Goal: Task Accomplishment & Management: Manage account settings

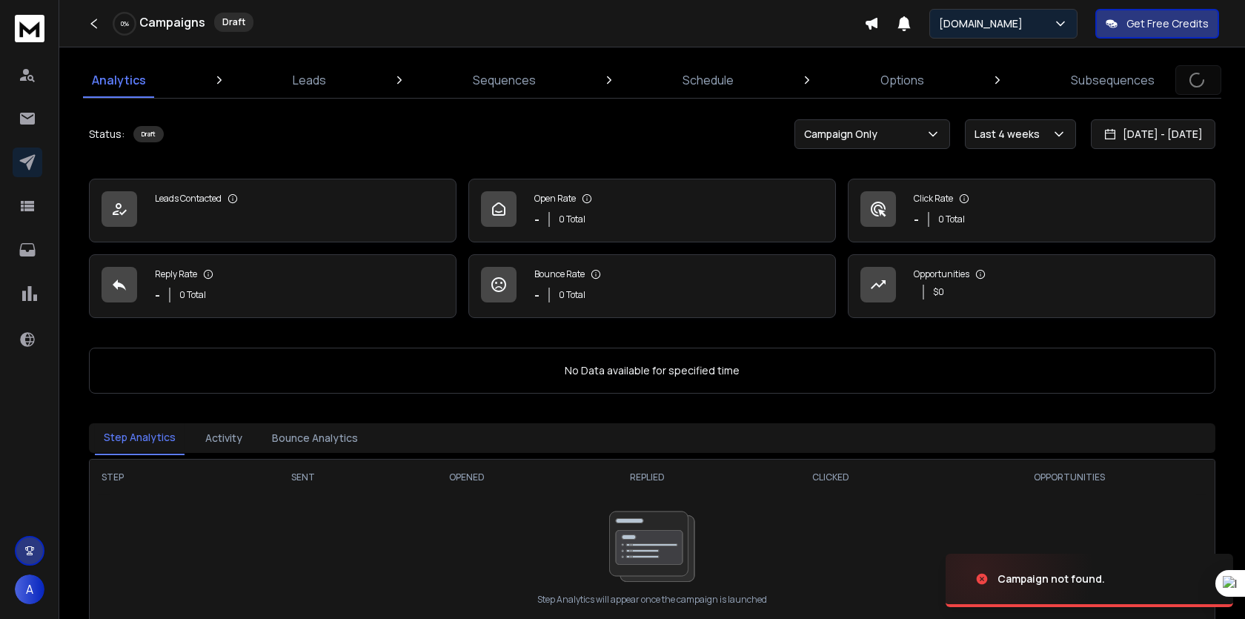
click at [1004, 30] on p "[DOMAIN_NAME]" at bounding box center [984, 23] width 90 height 15
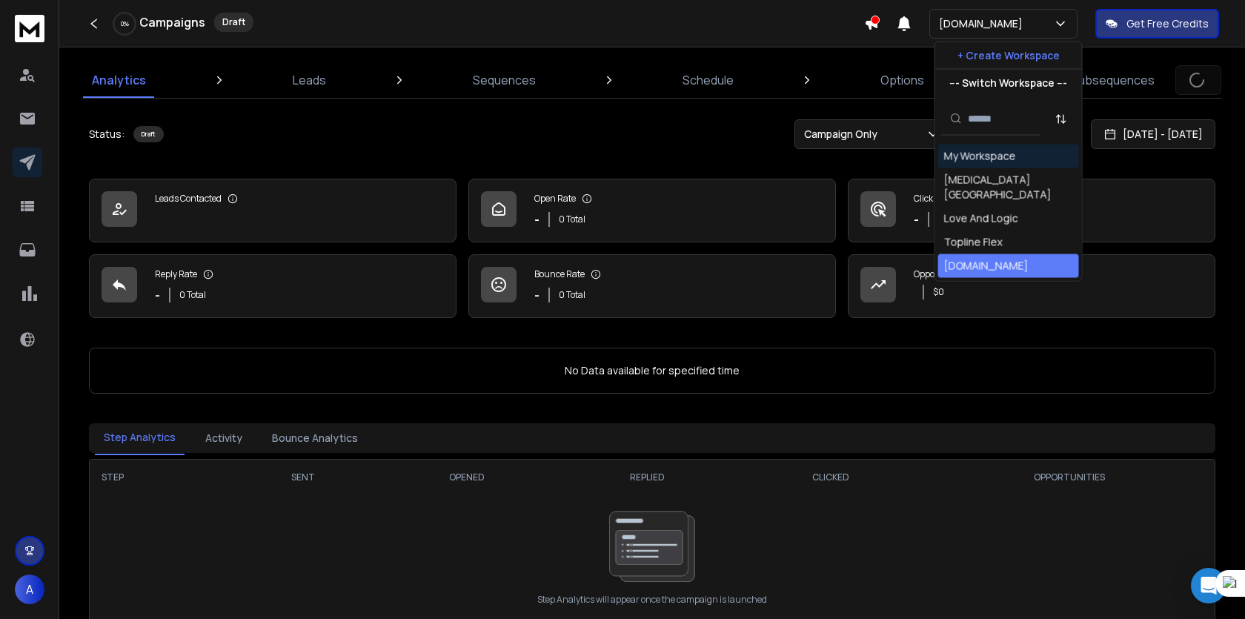
click at [981, 154] on div "My Workspace" at bounding box center [980, 156] width 72 height 15
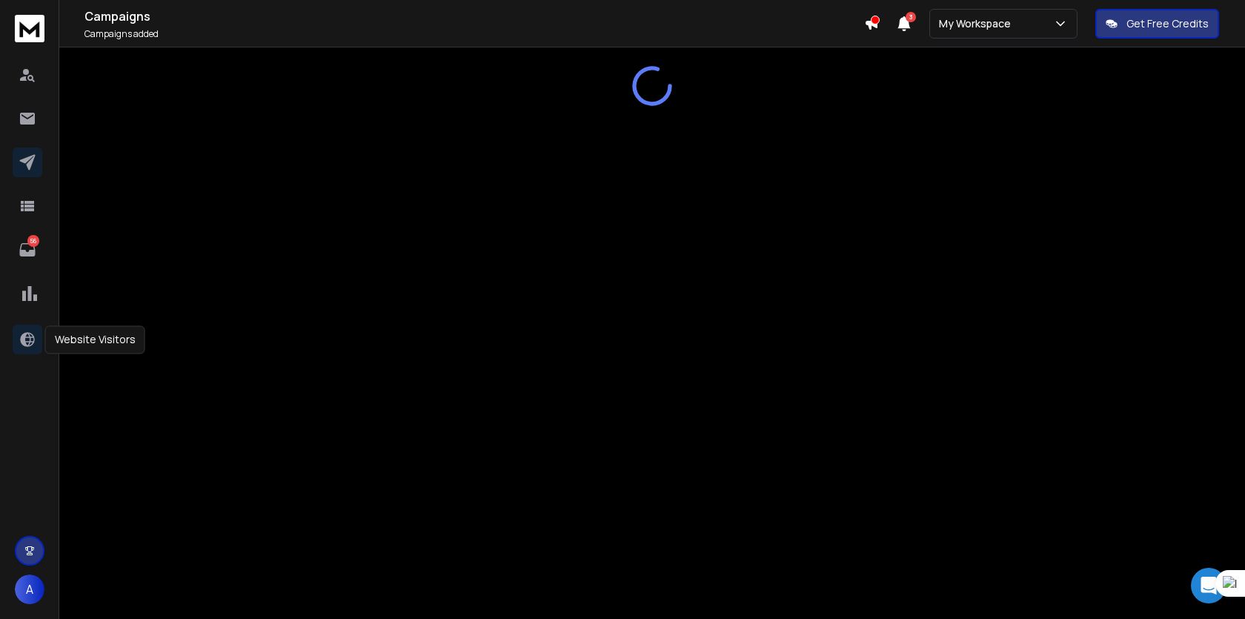
click at [30, 348] on link at bounding box center [28, 340] width 30 height 30
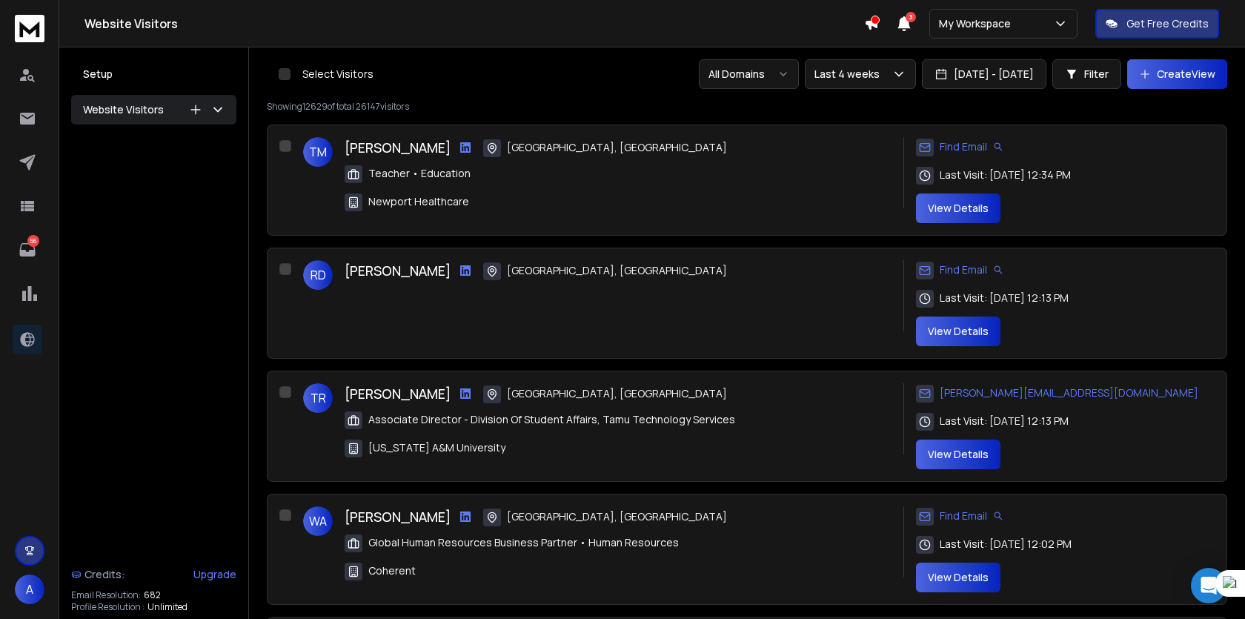
click at [128, 113] on button "Website Visitors" at bounding box center [153, 110] width 165 height 30
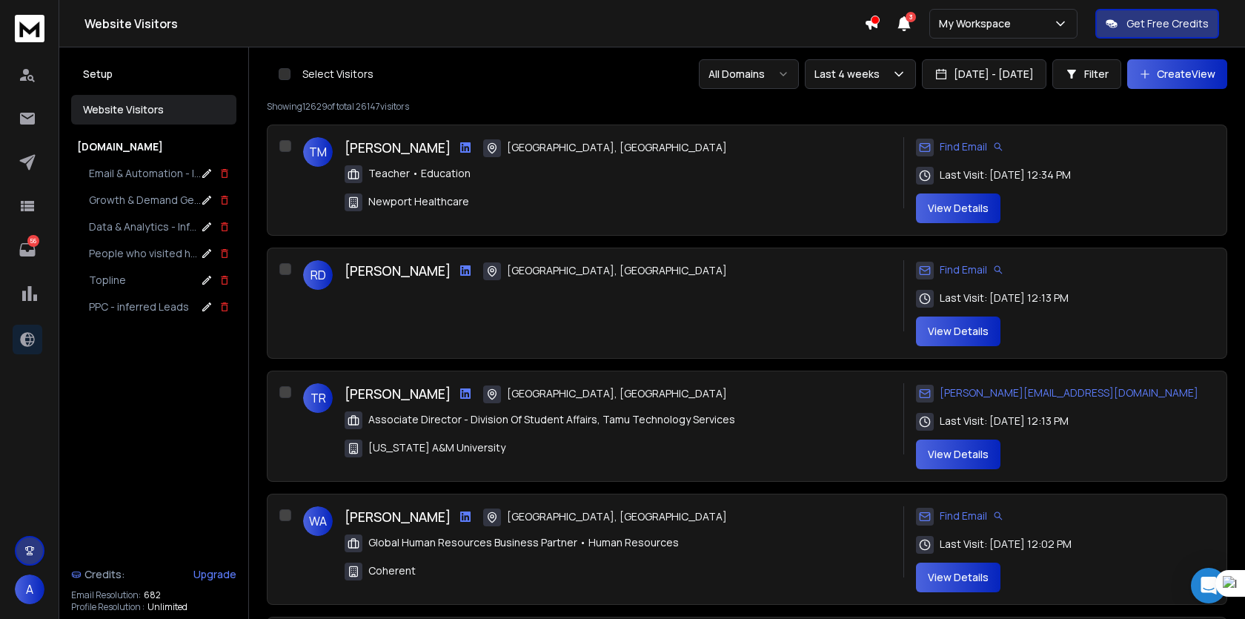
click at [130, 202] on div "Growth & Demand Gen - Inferred Leads" at bounding box center [145, 200] width 112 height 15
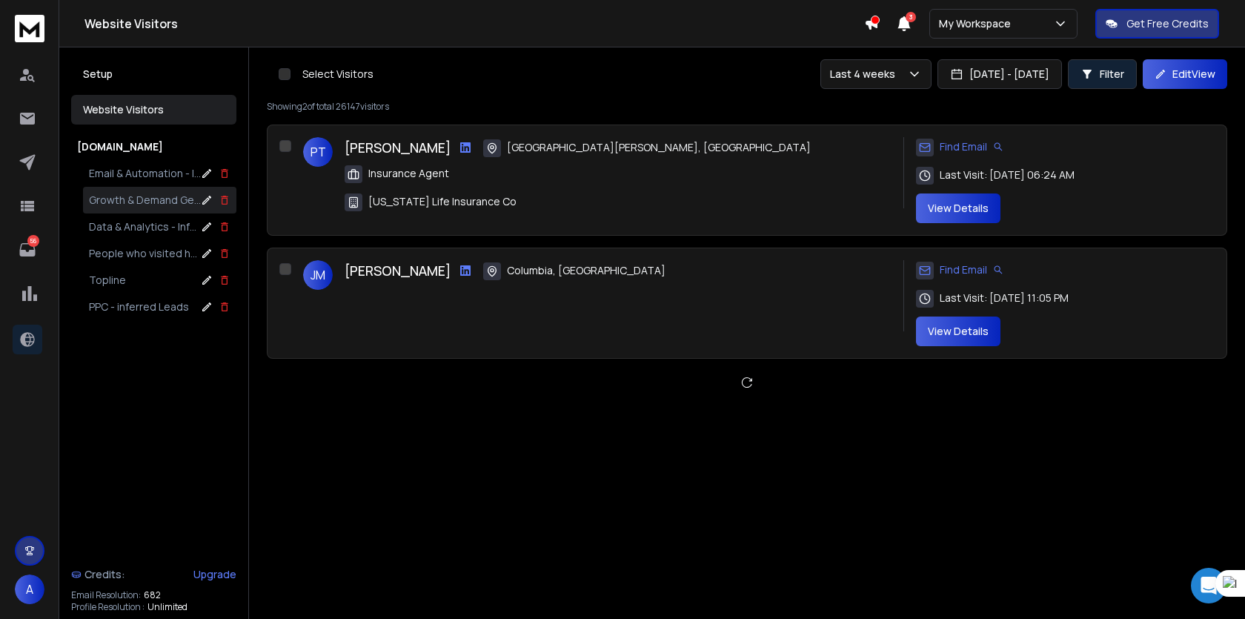
click at [1099, 76] on button "Filter" at bounding box center [1102, 74] width 69 height 30
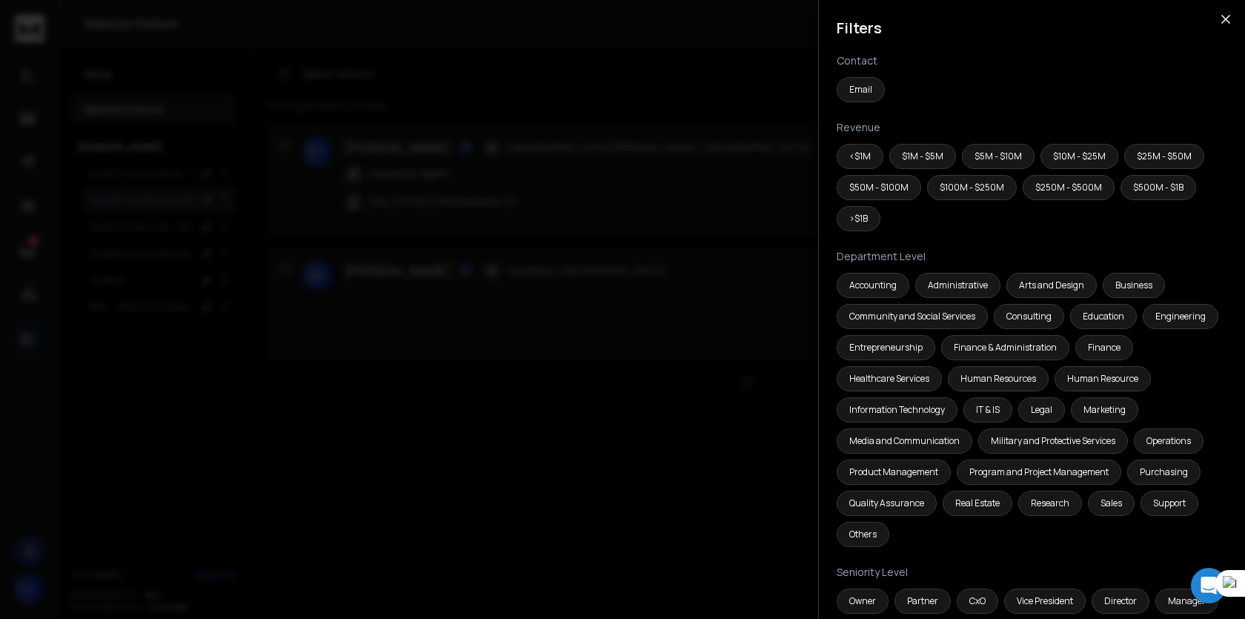
click at [1226, 24] on icon "button" at bounding box center [1225, 19] width 15 height 15
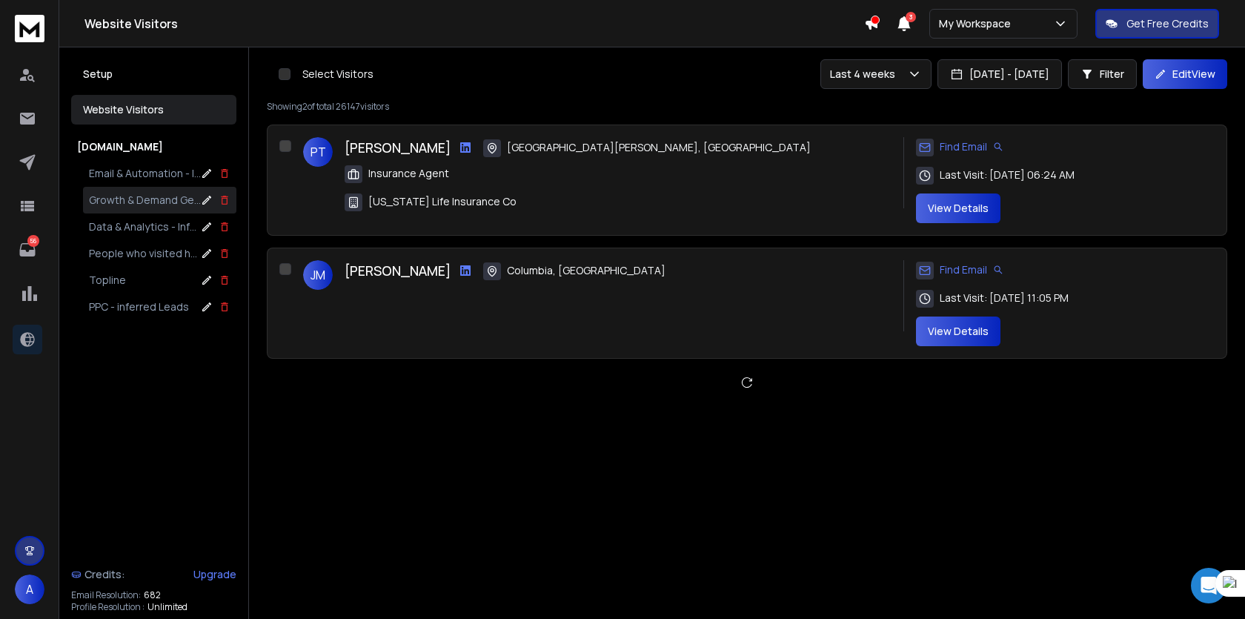
click at [1169, 76] on button "Edit View" at bounding box center [1185, 74] width 84 height 30
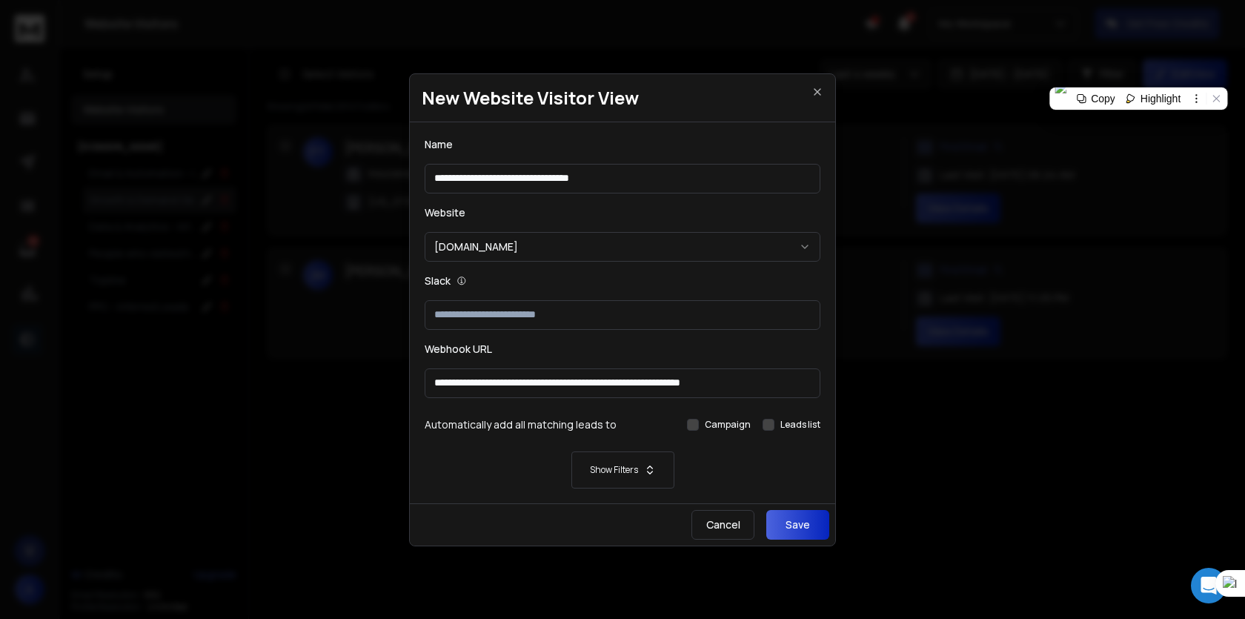
drag, startPoint x: 783, startPoint y: 382, endPoint x: 774, endPoint y: 382, distance: 9.7
click at [774, 382] on input "**********" at bounding box center [623, 383] width 396 height 30
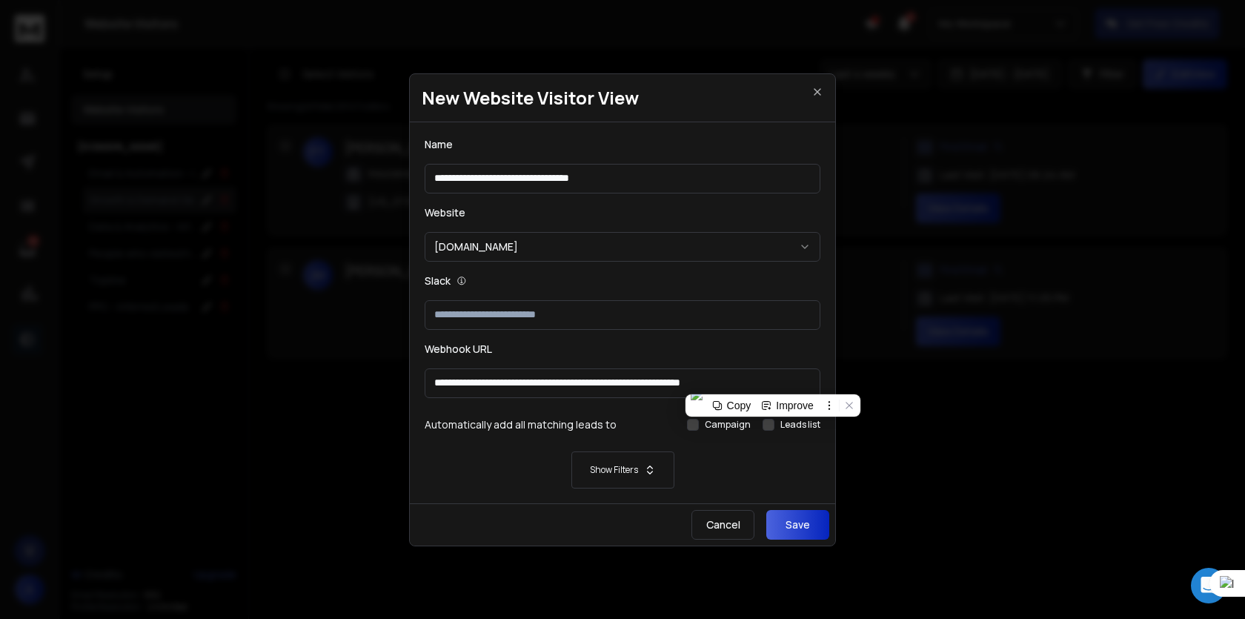
click at [820, 101] on h1 "New Website Visitor View" at bounding box center [622, 98] width 425 height 48
click at [820, 99] on h1 "New Website Visitor View" at bounding box center [622, 98] width 425 height 48
click at [818, 96] on icon "button" at bounding box center [818, 92] width 12 height 12
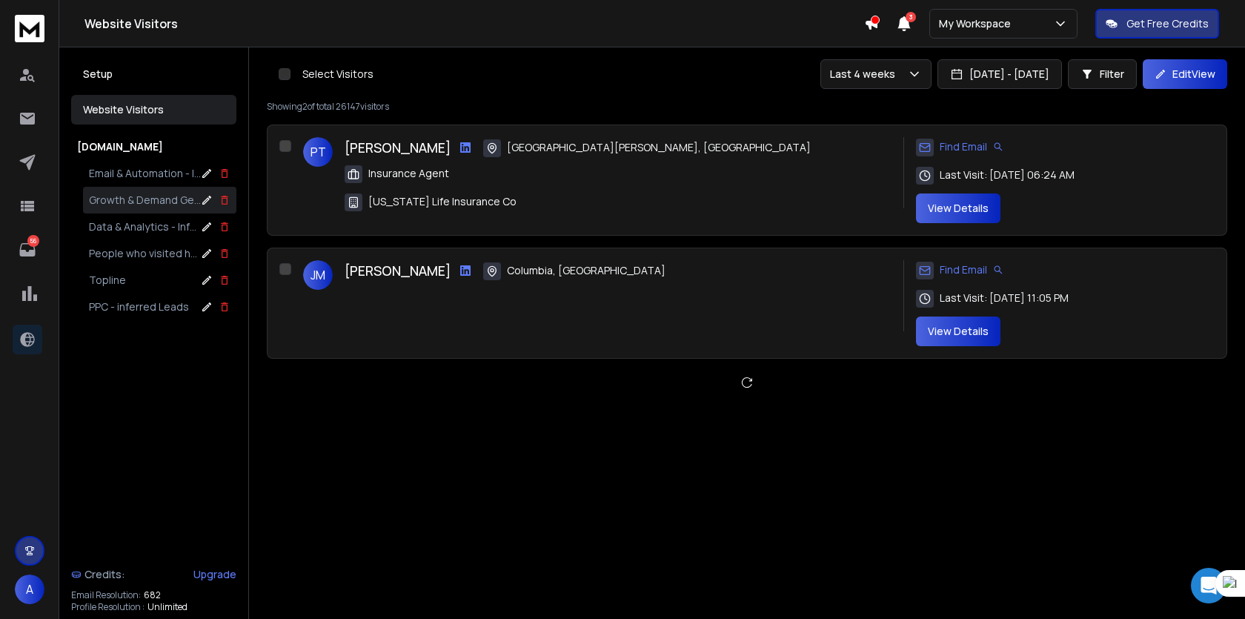
click at [313, 428] on div "Your warmest leads are on your site – Turn visits into conversations Reach Out …" at bounding box center [622, 309] width 1245 height 619
click at [1173, 73] on button "Edit View" at bounding box center [1185, 74] width 84 height 30
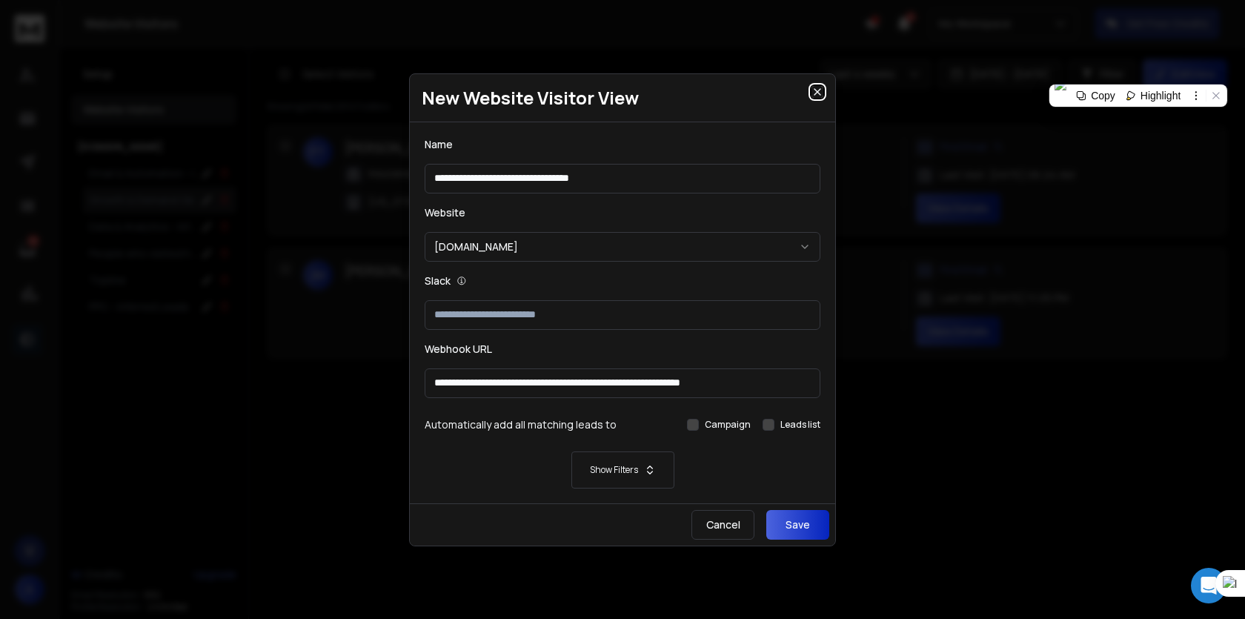
click at [817, 95] on icon "button" at bounding box center [818, 92] width 12 height 12
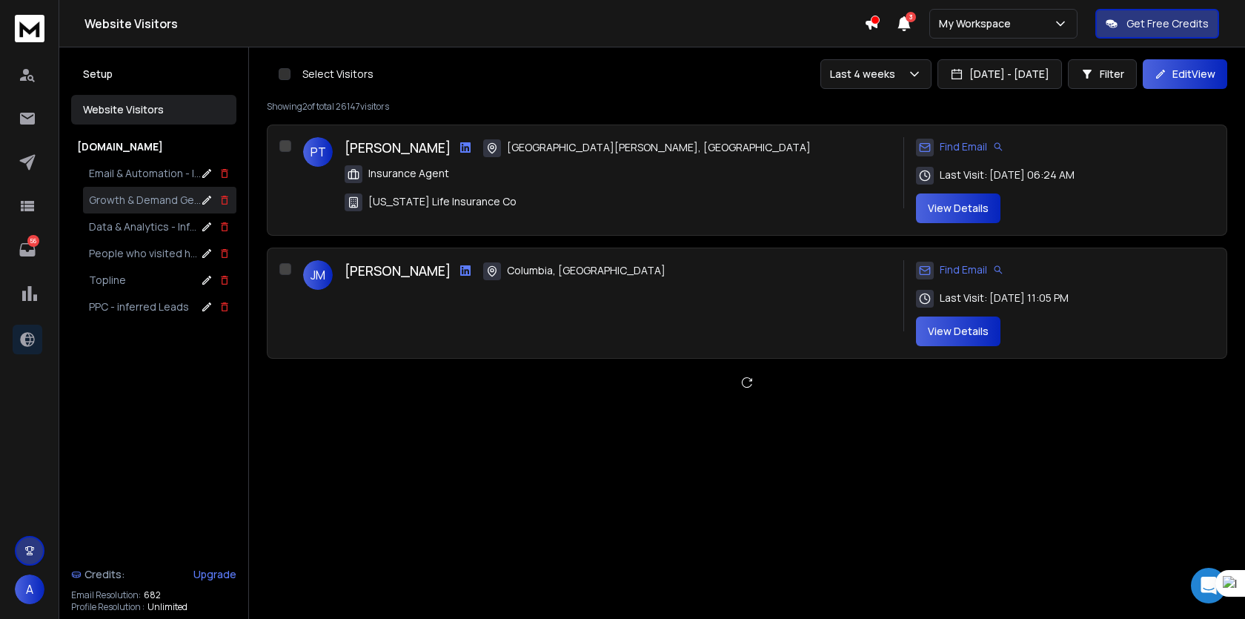
click at [1170, 77] on button "Edit View" at bounding box center [1185, 74] width 84 height 30
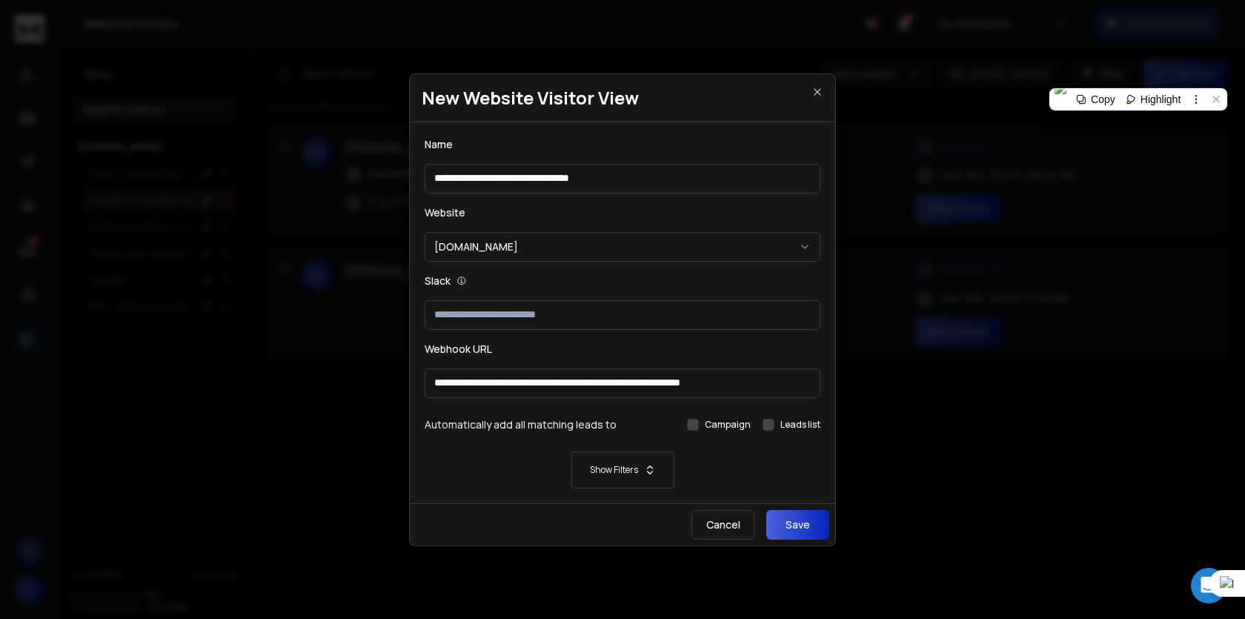
click at [615, 474] on p "Show Filters" at bounding box center [614, 470] width 48 height 12
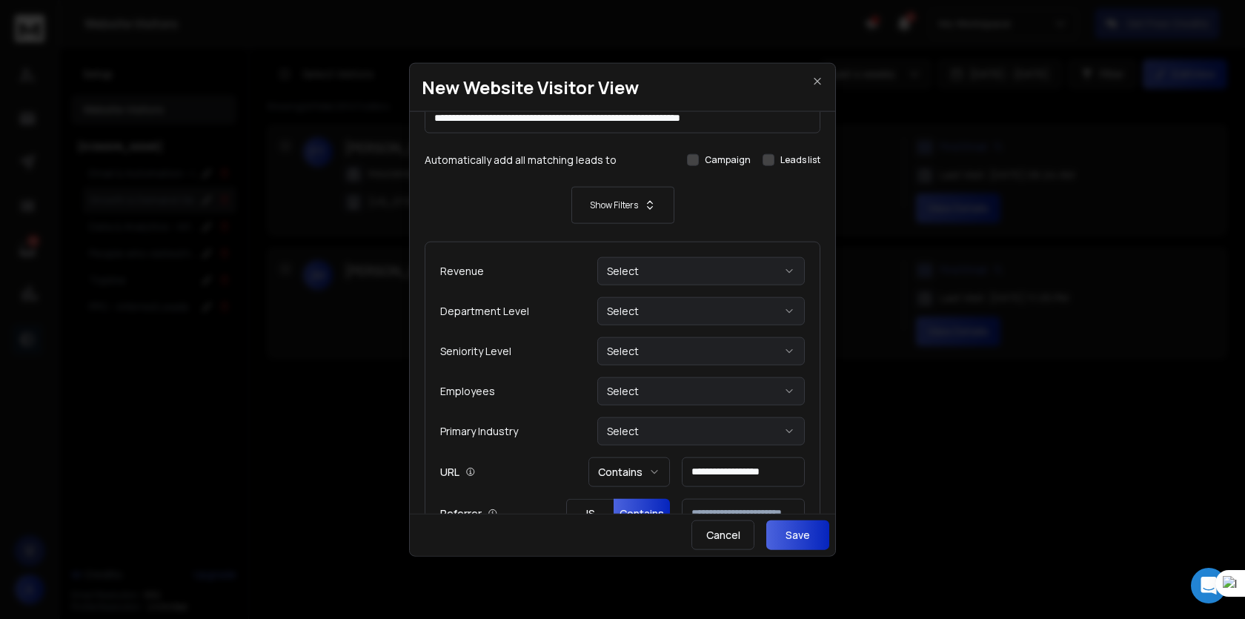
scroll to position [294, 0]
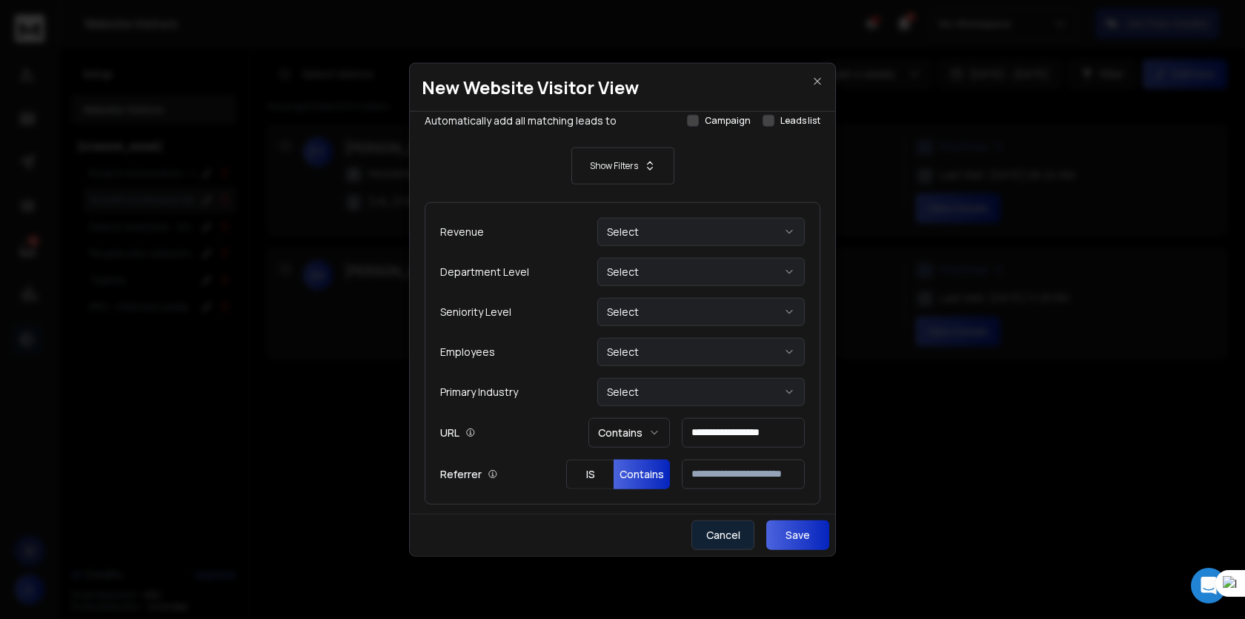
click at [719, 539] on button "Cancel" at bounding box center [723, 535] width 63 height 30
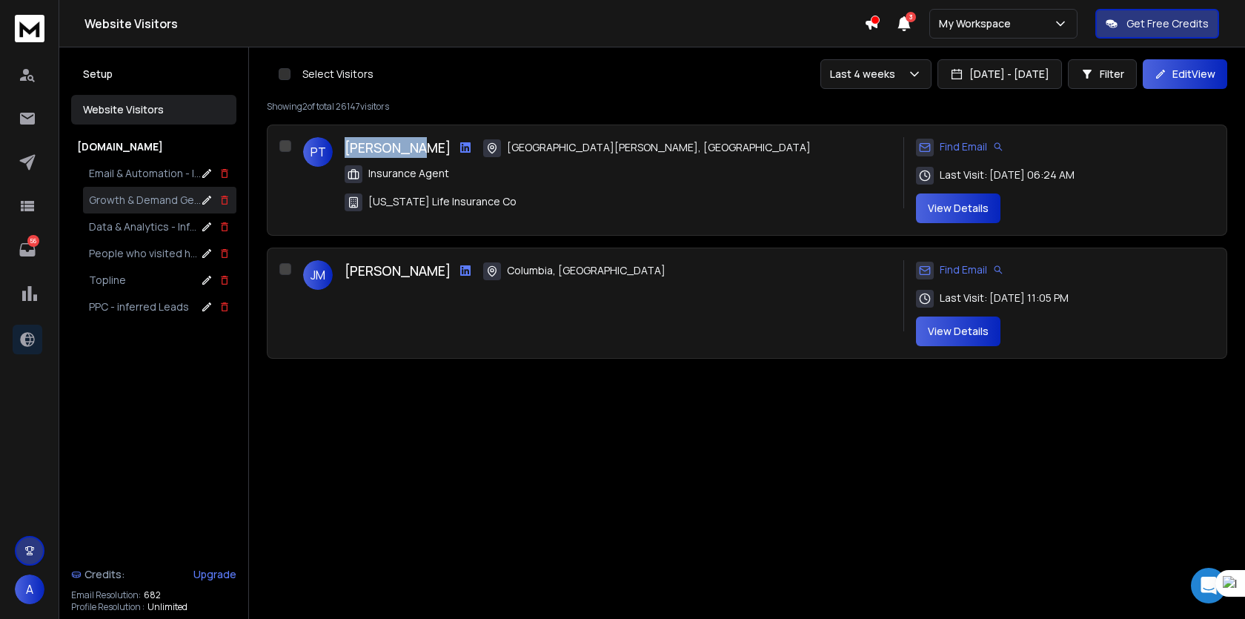
drag, startPoint x: 417, startPoint y: 151, endPoint x: 345, endPoint y: 154, distance: 72.0
click at [345, 154] on div "[PERSON_NAME]" at bounding box center [408, 147] width 127 height 21
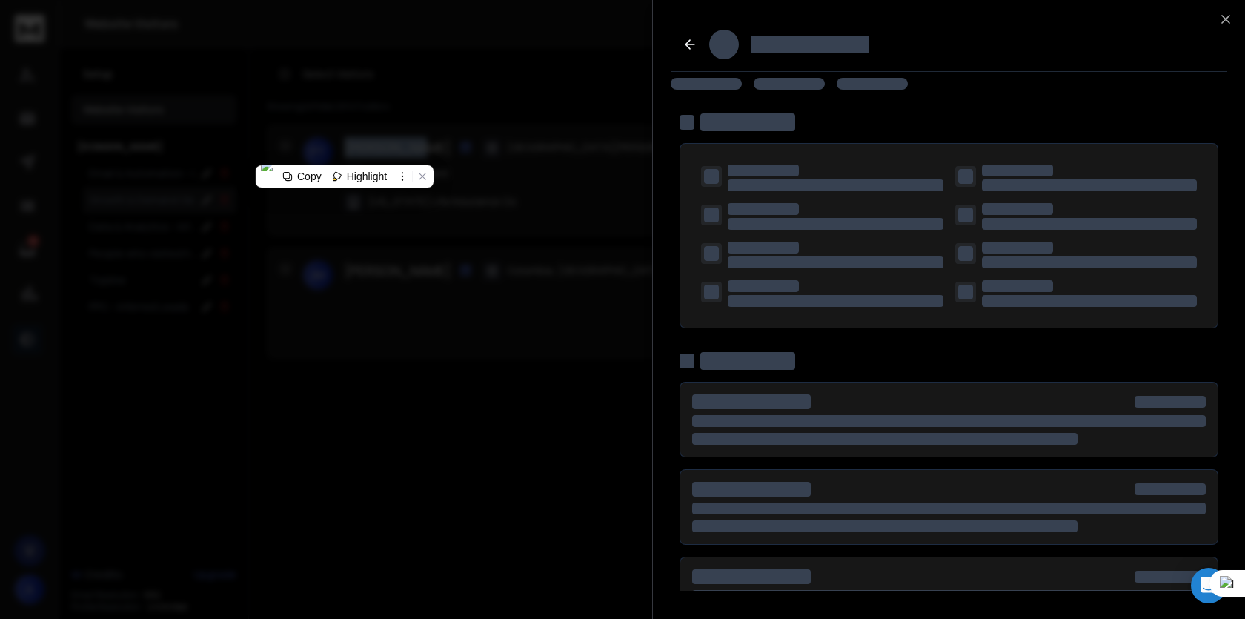
copy h3 "[PERSON_NAME]"
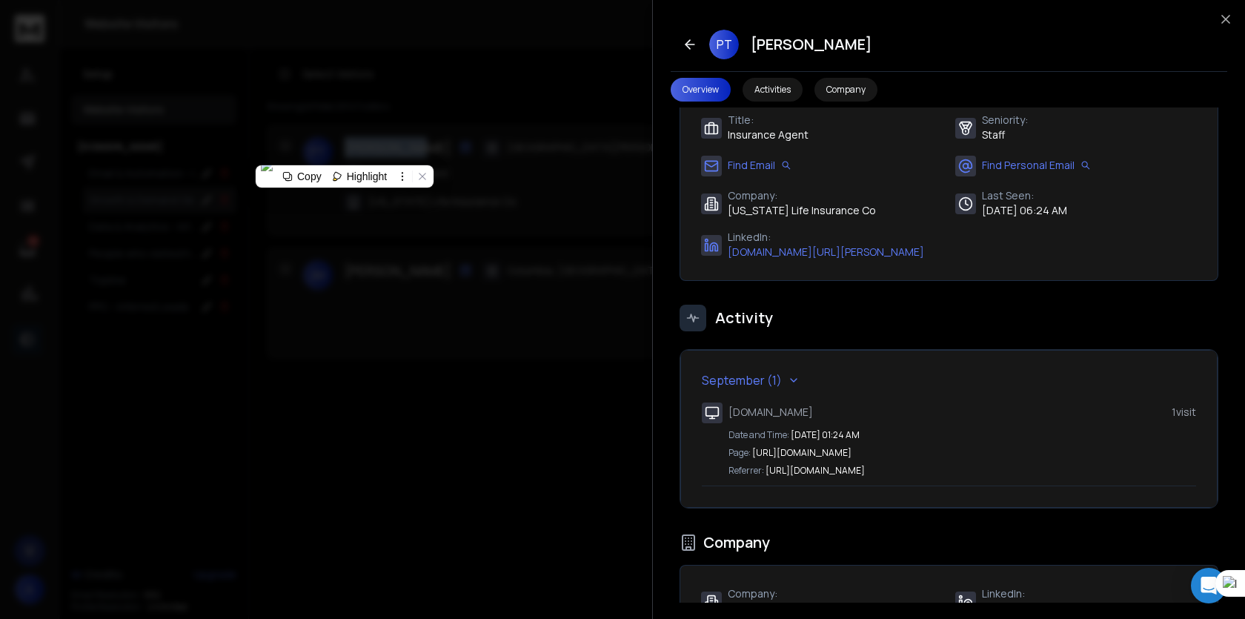
scroll to position [0, 0]
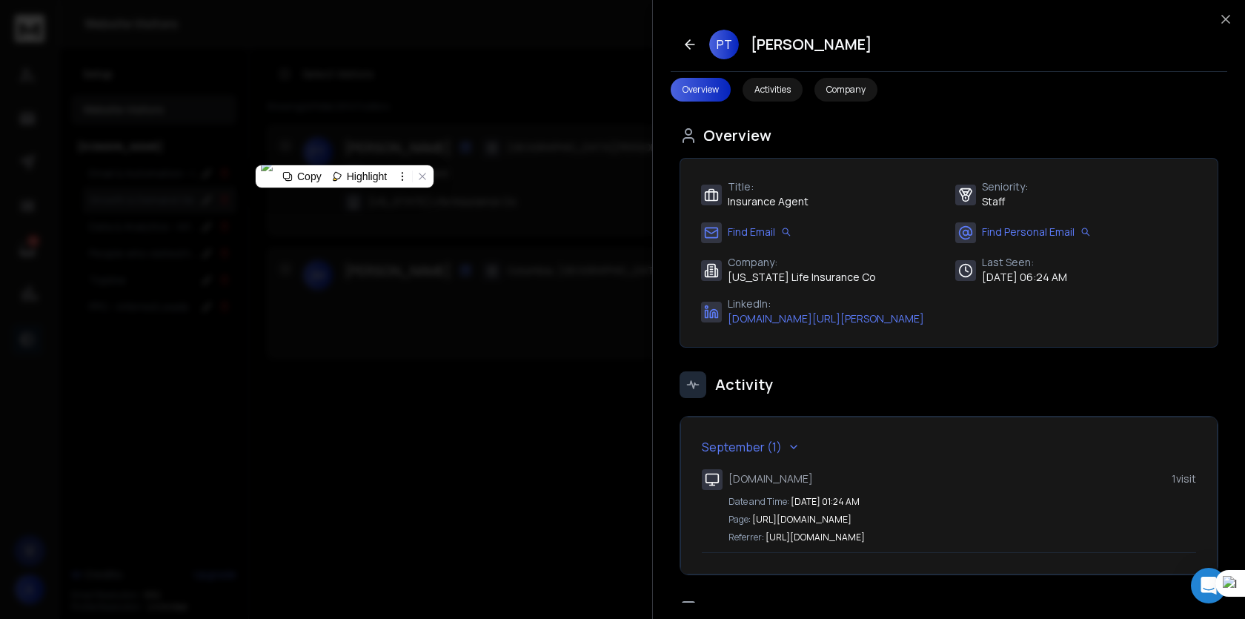
drag, startPoint x: 915, startPoint y: 319, endPoint x: 727, endPoint y: 325, distance: 188.3
click at [727, 325] on div "LinkedIn : [DOMAIN_NAME][URL][PERSON_NAME]" at bounding box center [822, 311] width 242 height 30
drag, startPoint x: 928, startPoint y: 321, endPoint x: 729, endPoint y: 316, distance: 199.4
click at [729, 316] on div "LinkedIn : [DOMAIN_NAME][URL][PERSON_NAME]" at bounding box center [822, 311] width 242 height 30
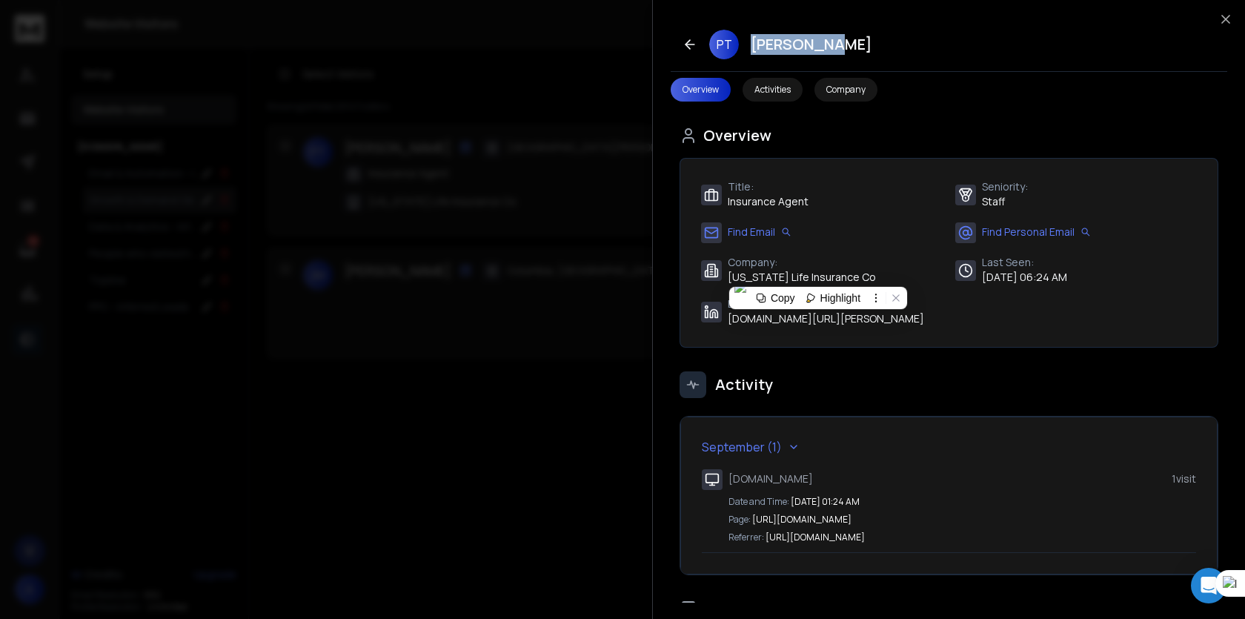
drag, startPoint x: 838, startPoint y: 46, endPoint x: 755, endPoint y: 46, distance: 83.8
click at [755, 46] on div "PT [PERSON_NAME]" at bounding box center [949, 45] width 533 height 30
copy h2 "[PERSON_NAME]"
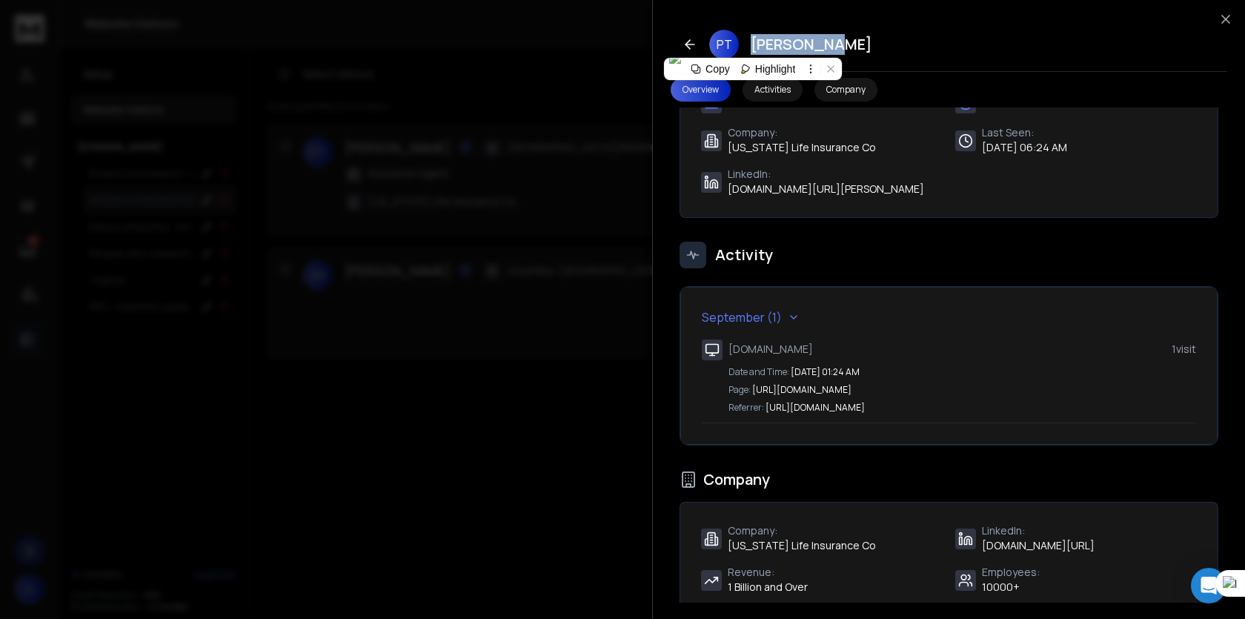
scroll to position [173, 0]
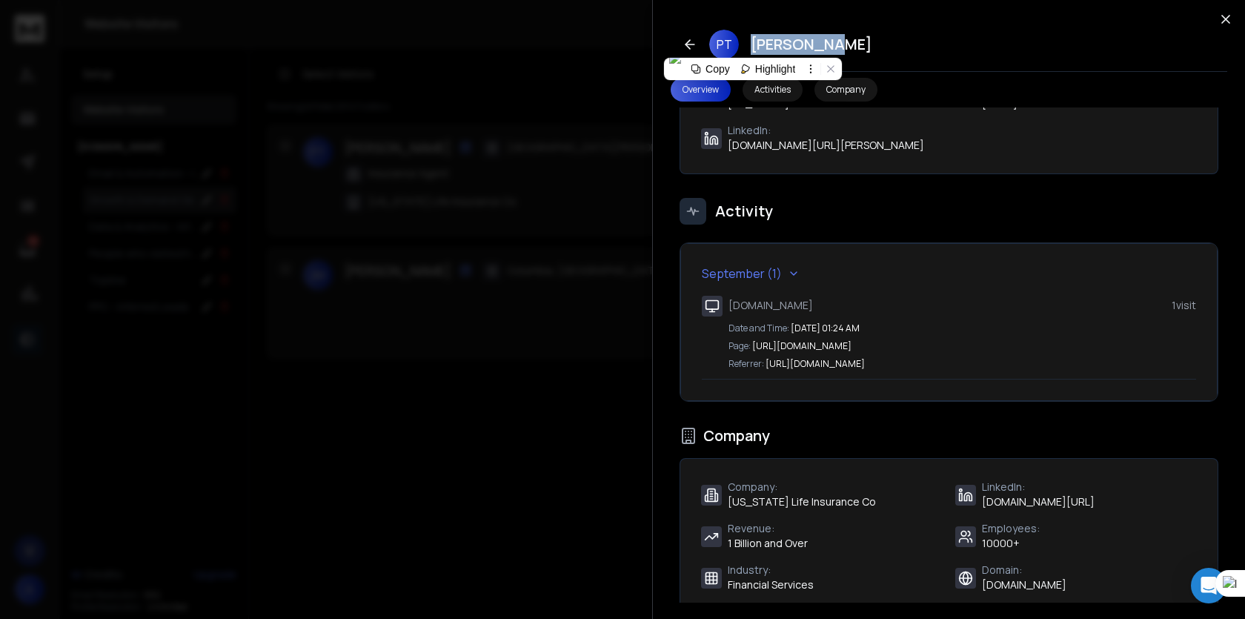
click at [1222, 23] on icon "button" at bounding box center [1225, 19] width 7 height 7
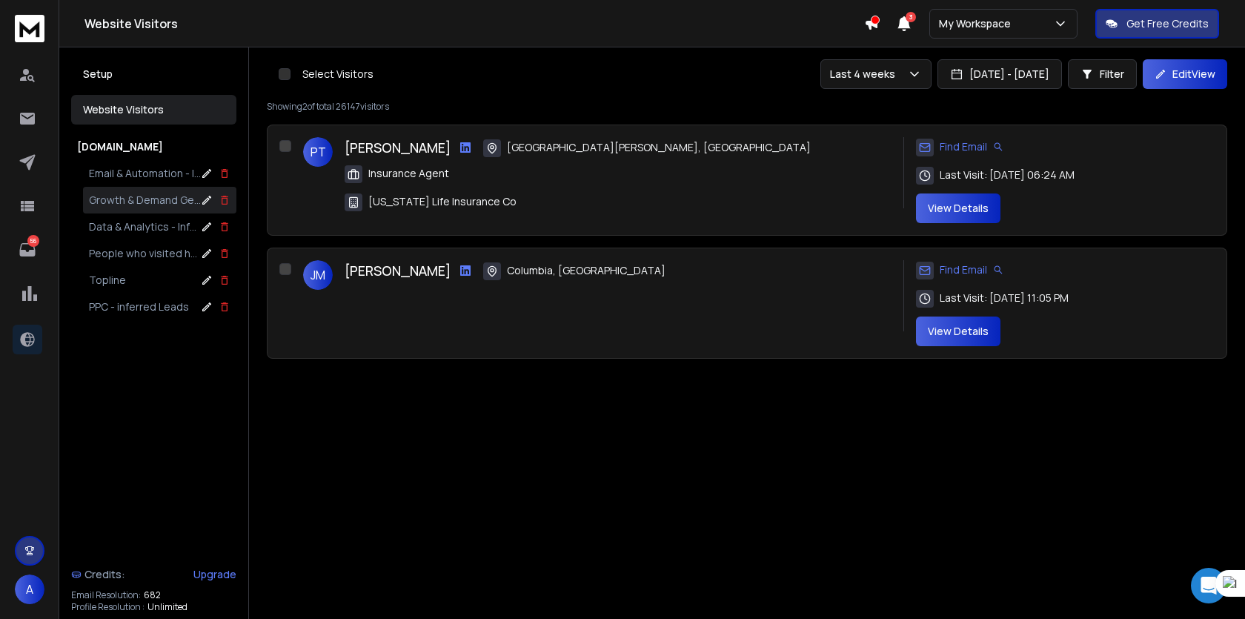
click at [389, 269] on h3 "[PERSON_NAME]" at bounding box center [398, 270] width 106 height 21
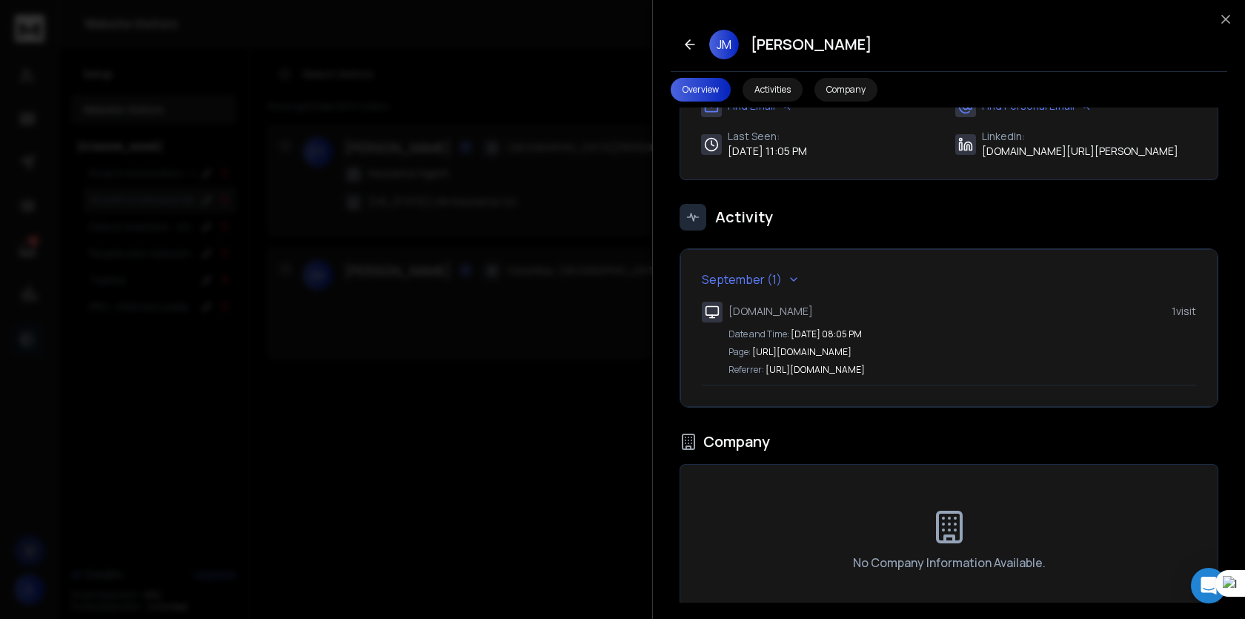
scroll to position [0, 0]
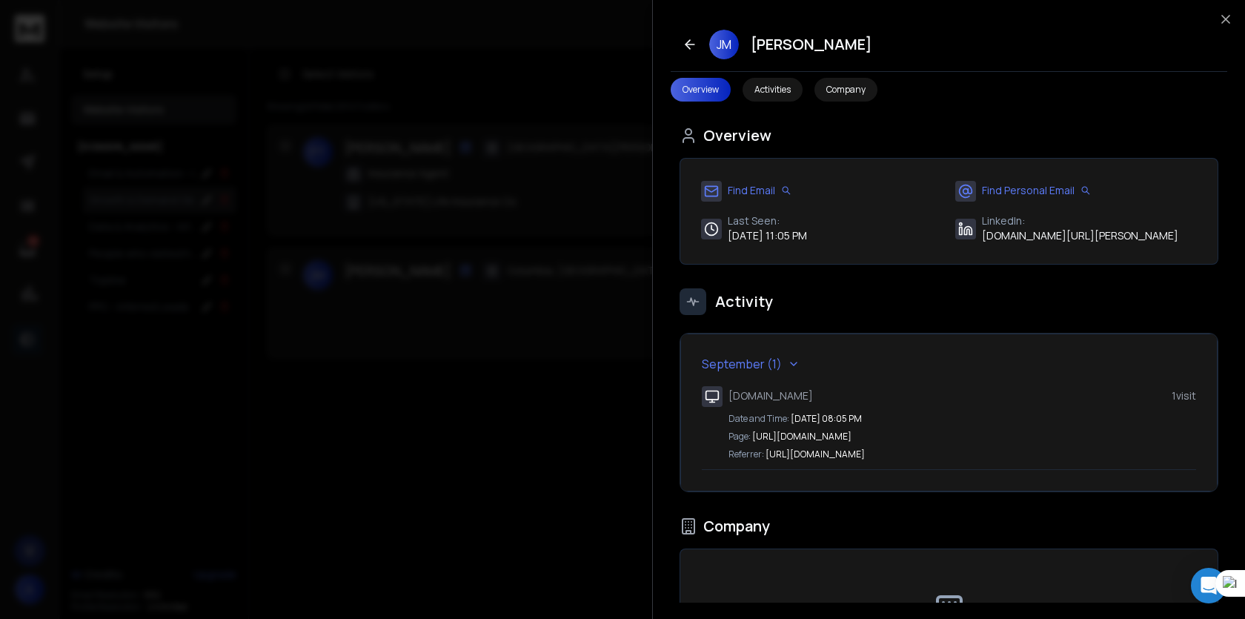
drag, startPoint x: 882, startPoint y: 45, endPoint x: 752, endPoint y: 45, distance: 129.7
click at [752, 45] on div "[PERSON_NAME]" at bounding box center [949, 45] width 533 height 30
copy h2 "[PERSON_NAME]"
click at [972, 82] on div "Overview Activities Company" at bounding box center [949, 90] width 557 height 24
drag, startPoint x: 1185, startPoint y: 240, endPoint x: 979, endPoint y: 238, distance: 206.1
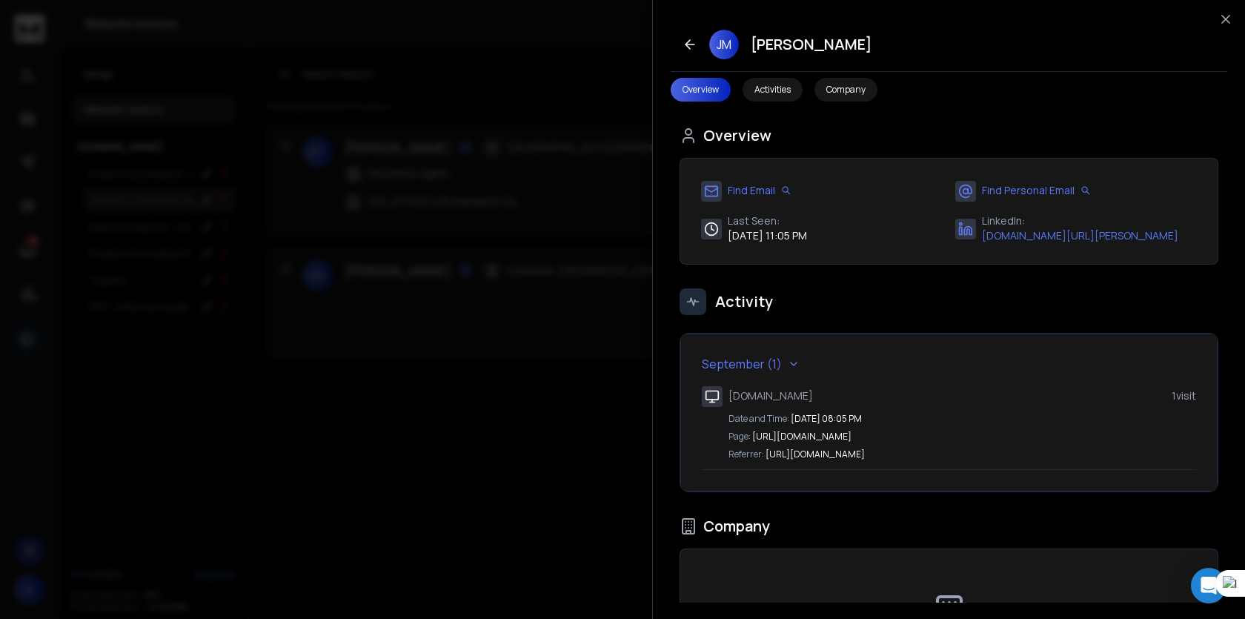
click at [979, 238] on div "LinkedIn : [DOMAIN_NAME][URL][PERSON_NAME]" at bounding box center [1076, 228] width 242 height 30
click at [680, 52] on div "[PERSON_NAME]" at bounding box center [949, 45] width 557 height 54
click at [683, 52] on div "[PERSON_NAME]" at bounding box center [949, 45] width 533 height 30
click at [686, 48] on icon "button" at bounding box center [690, 44] width 15 height 15
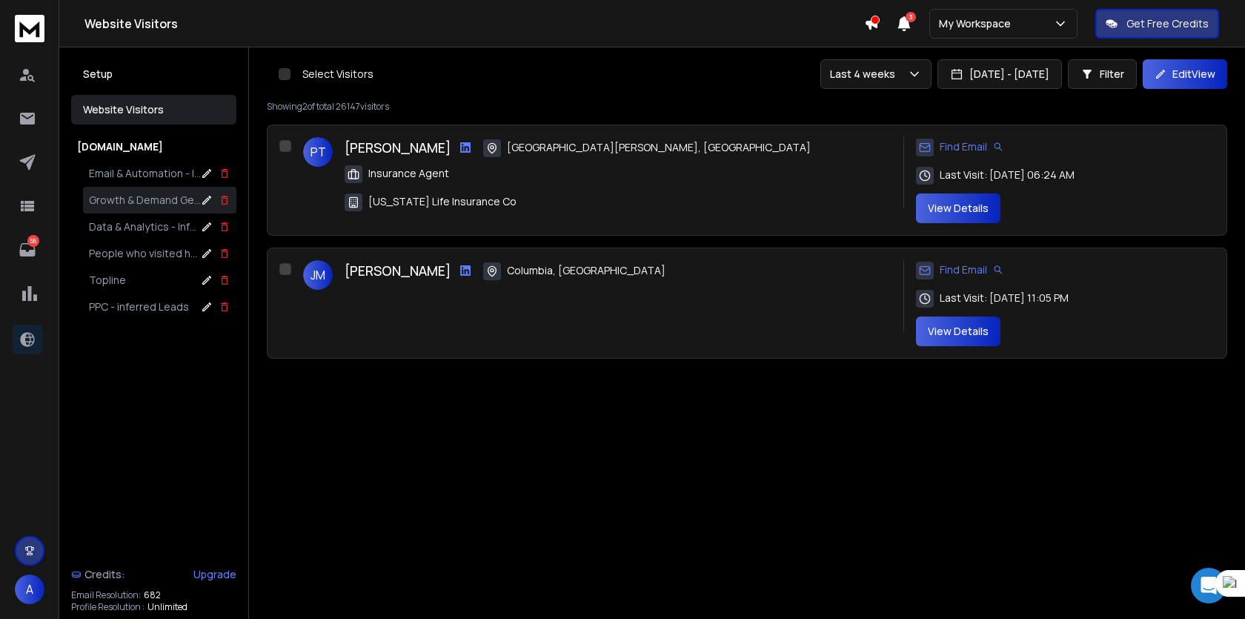
click at [422, 276] on h3 "[PERSON_NAME]" at bounding box center [398, 270] width 106 height 21
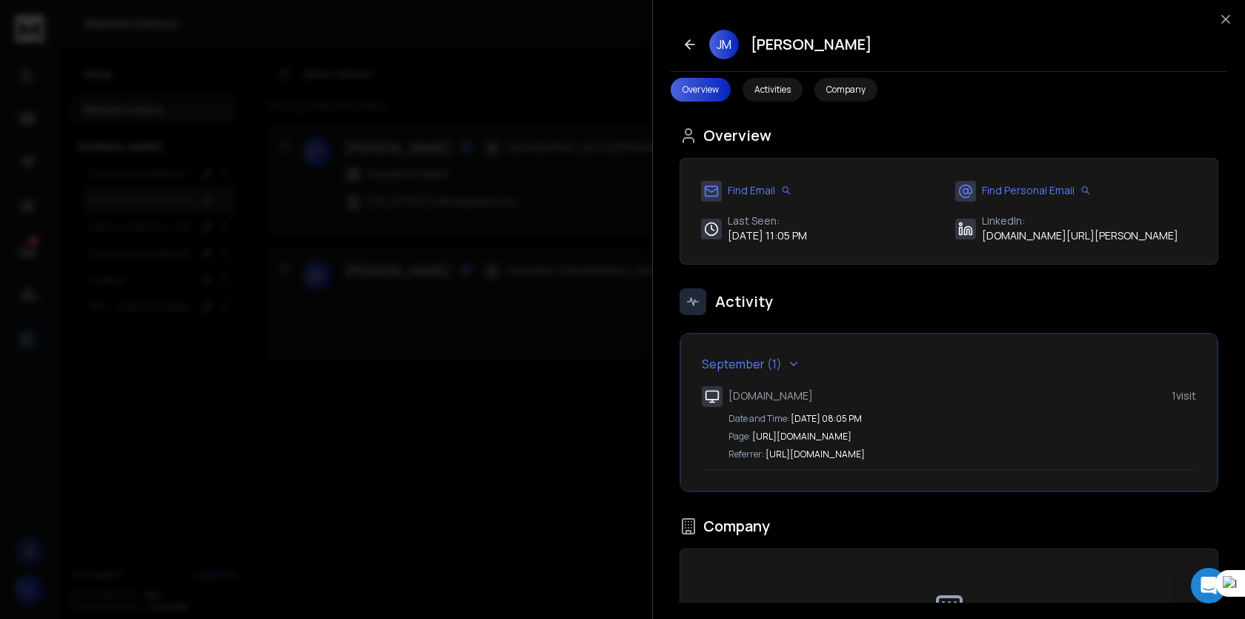
click at [696, 41] on icon "button" at bounding box center [690, 44] width 15 height 15
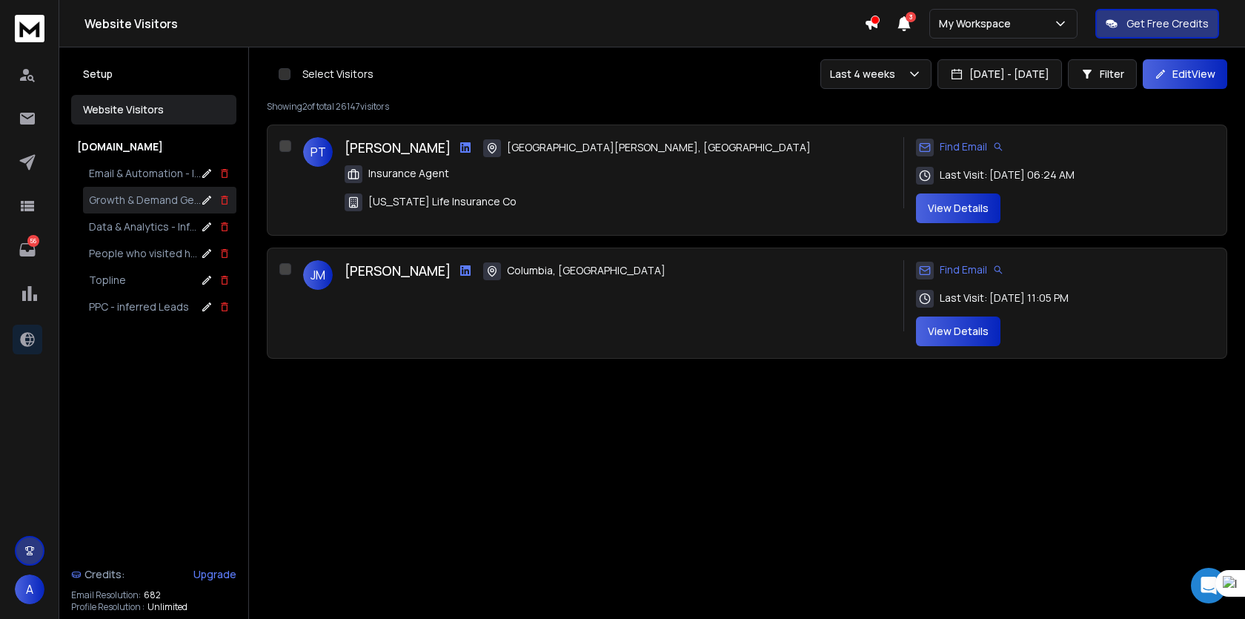
click at [114, 286] on div "Topline" at bounding box center [107, 280] width 37 height 15
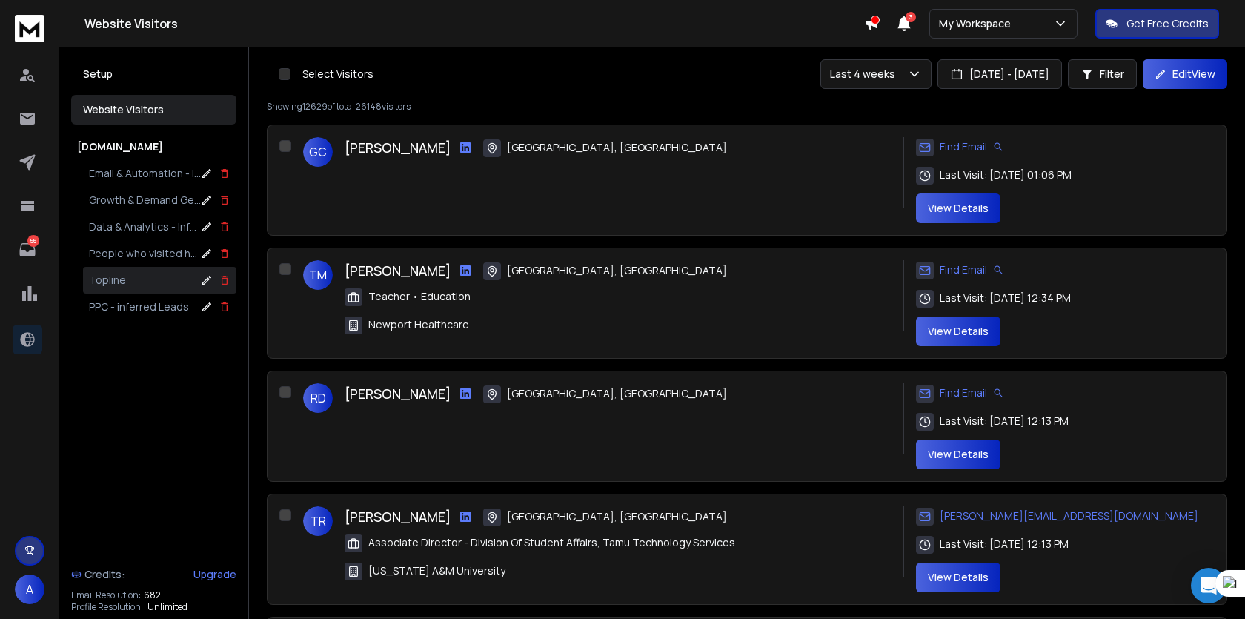
click at [130, 311] on div "PPC - inferred Leads" at bounding box center [139, 306] width 100 height 15
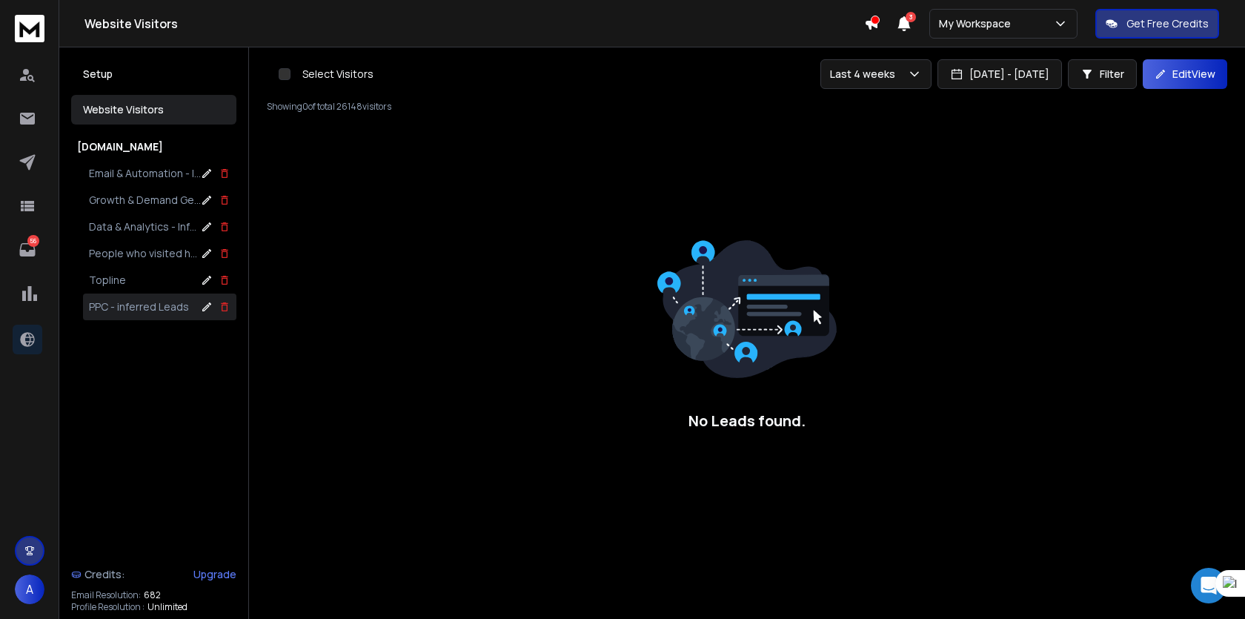
click at [122, 230] on div "Data & Analytics - Inferred Leads" at bounding box center [145, 226] width 112 height 15
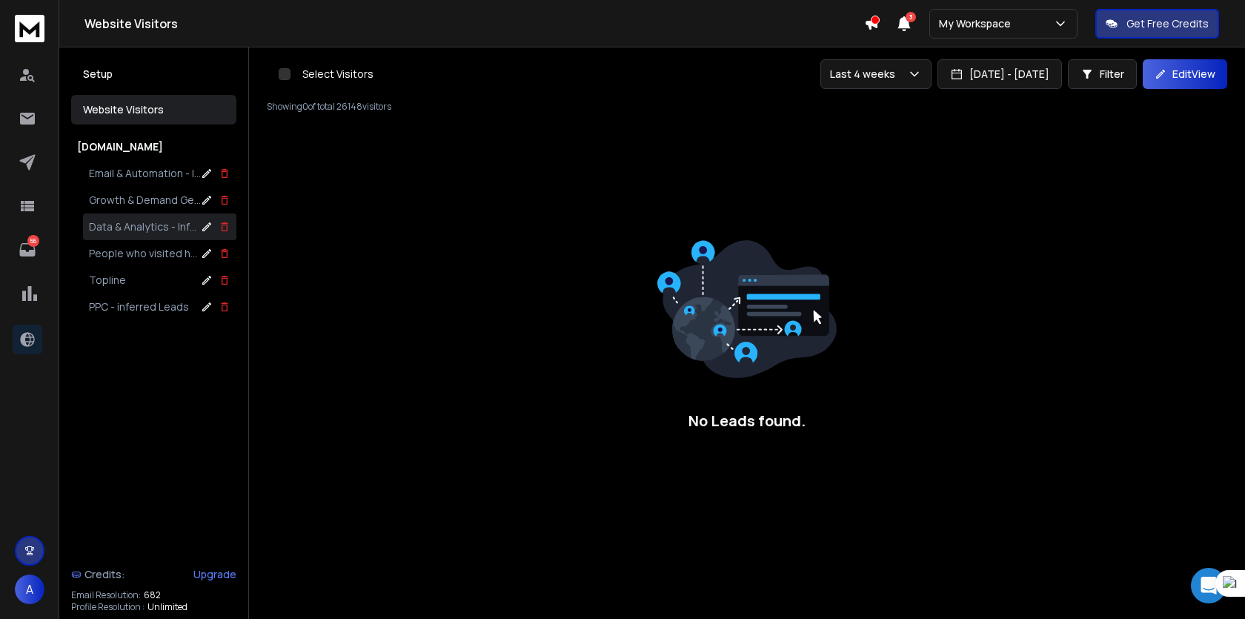
click at [127, 202] on div "Growth & Demand Gen - Inferred Leads" at bounding box center [145, 200] width 112 height 15
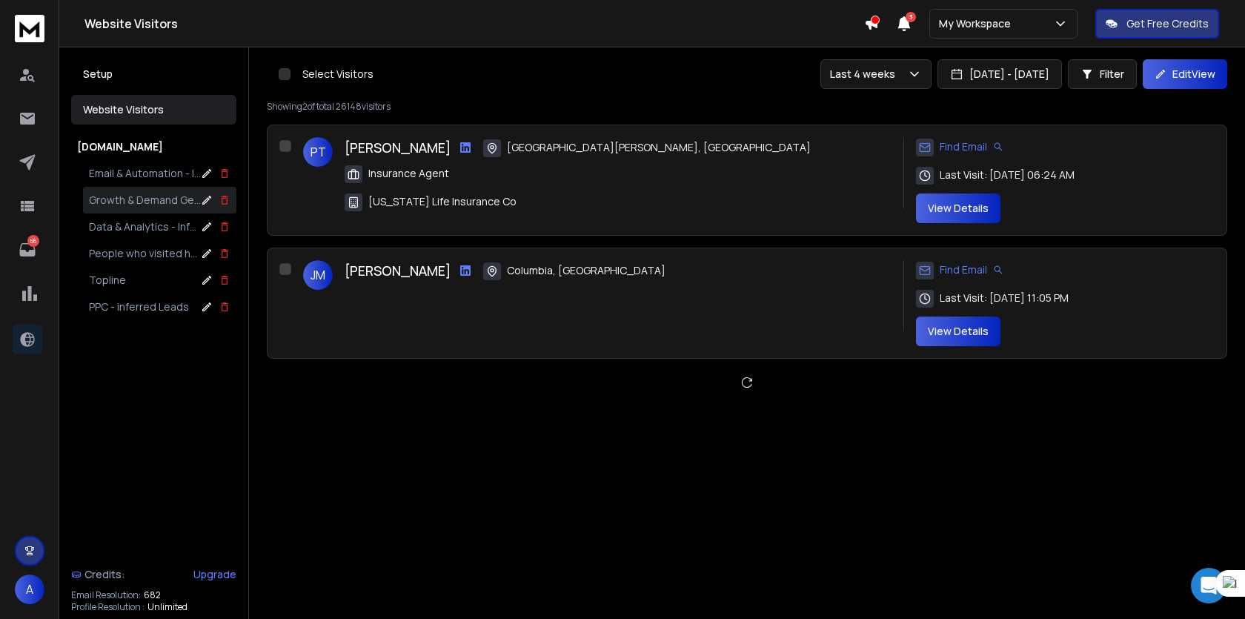
click at [105, 274] on div "Topline" at bounding box center [107, 280] width 37 height 15
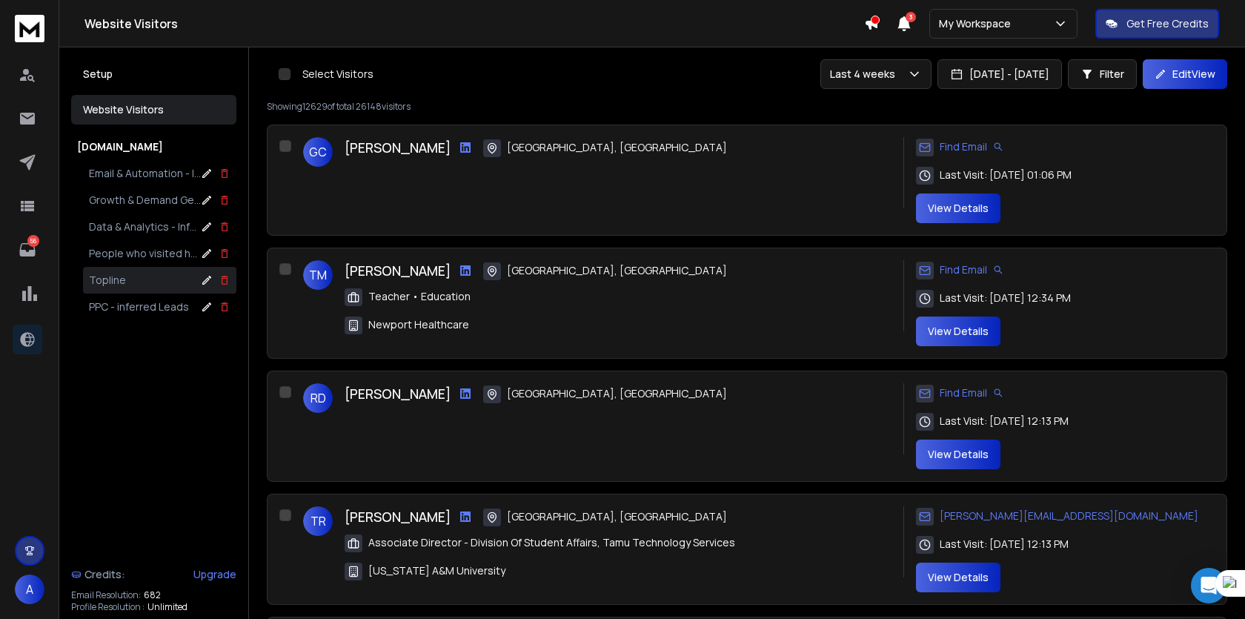
click at [205, 281] on icon at bounding box center [207, 280] width 12 height 12
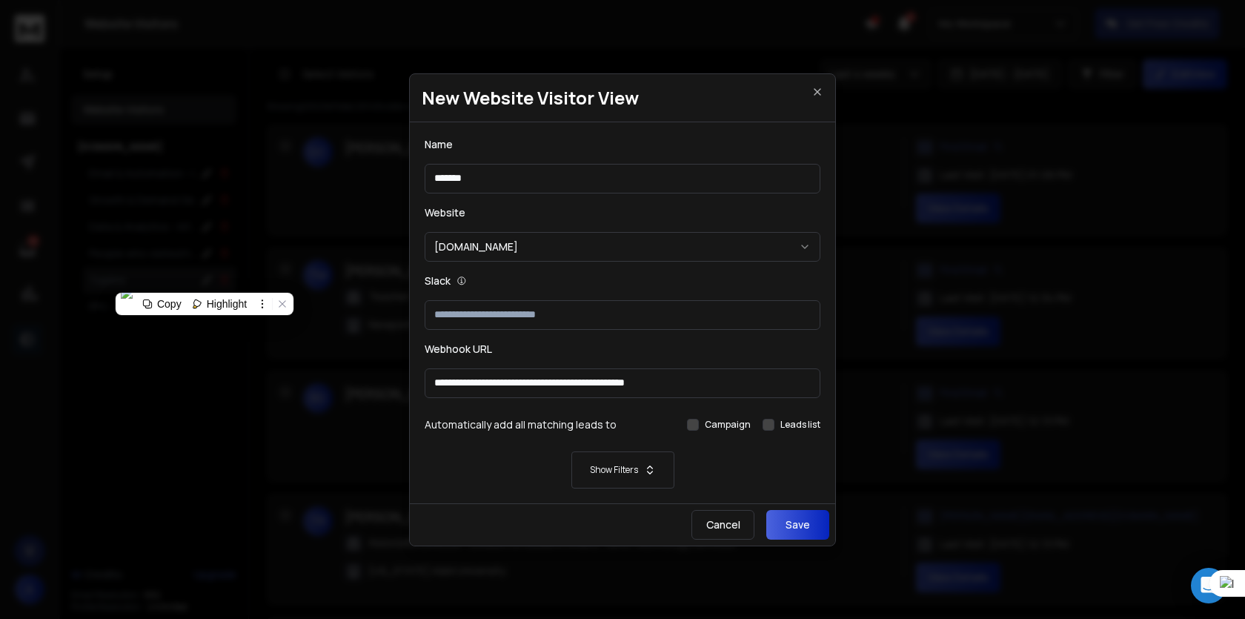
click at [486, 453] on button "Show Filters" at bounding box center [623, 469] width 396 height 37
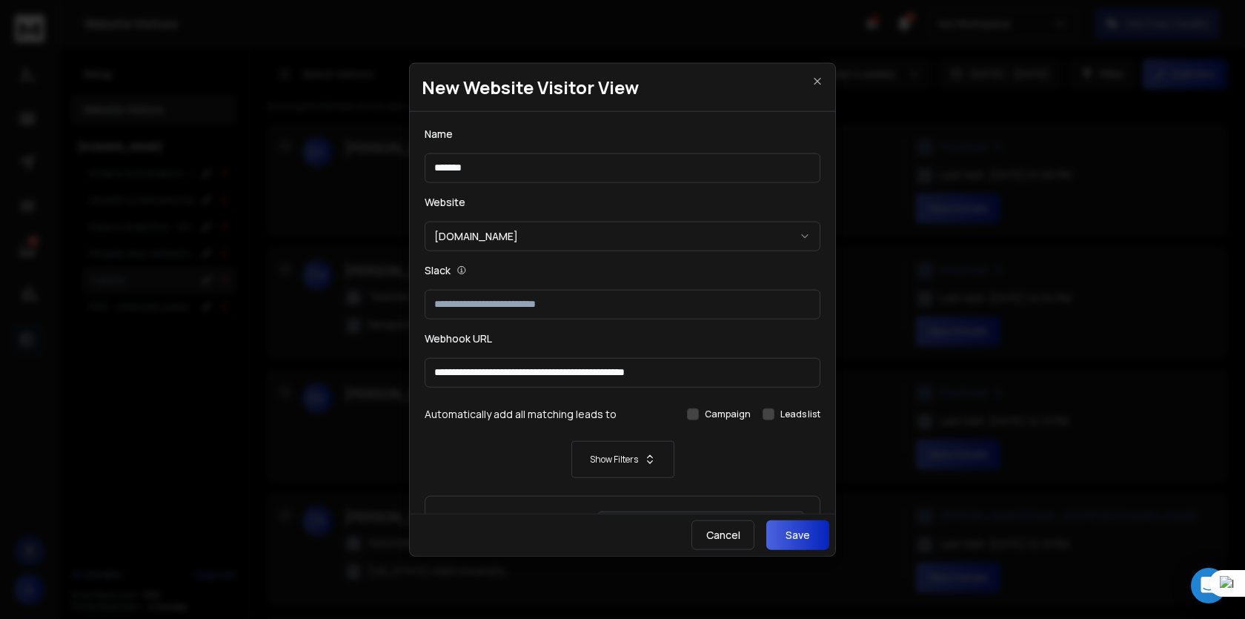
click at [621, 463] on p "Show Filters" at bounding box center [614, 459] width 48 height 12
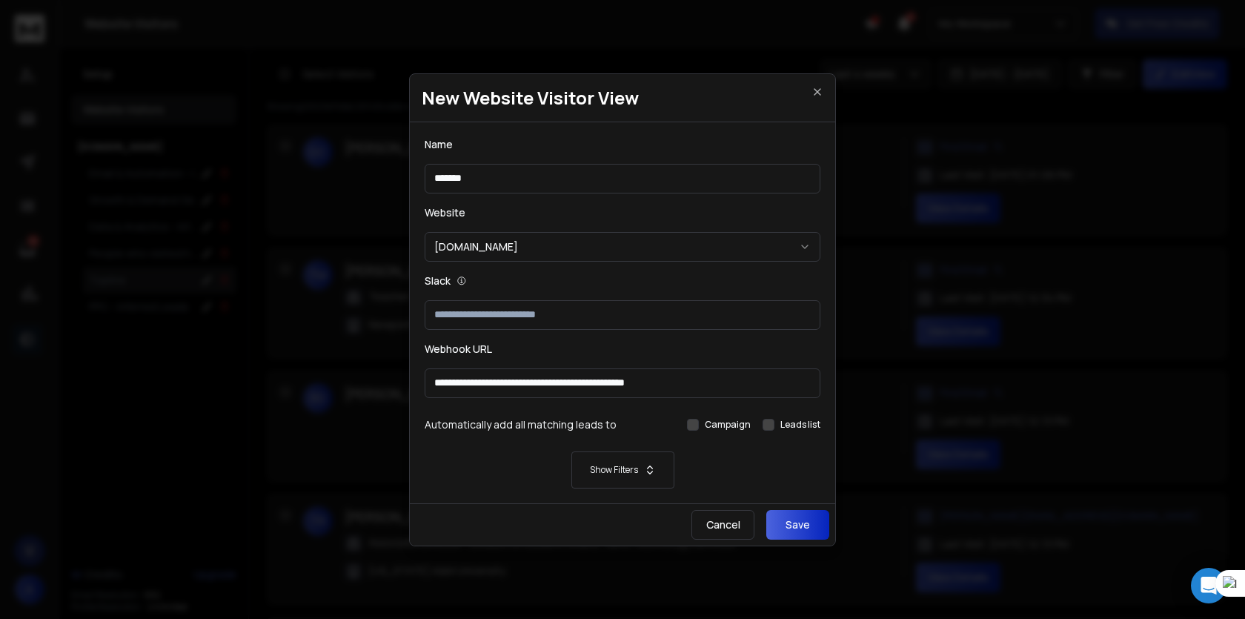
click at [593, 468] on p "Show Filters" at bounding box center [614, 470] width 48 height 12
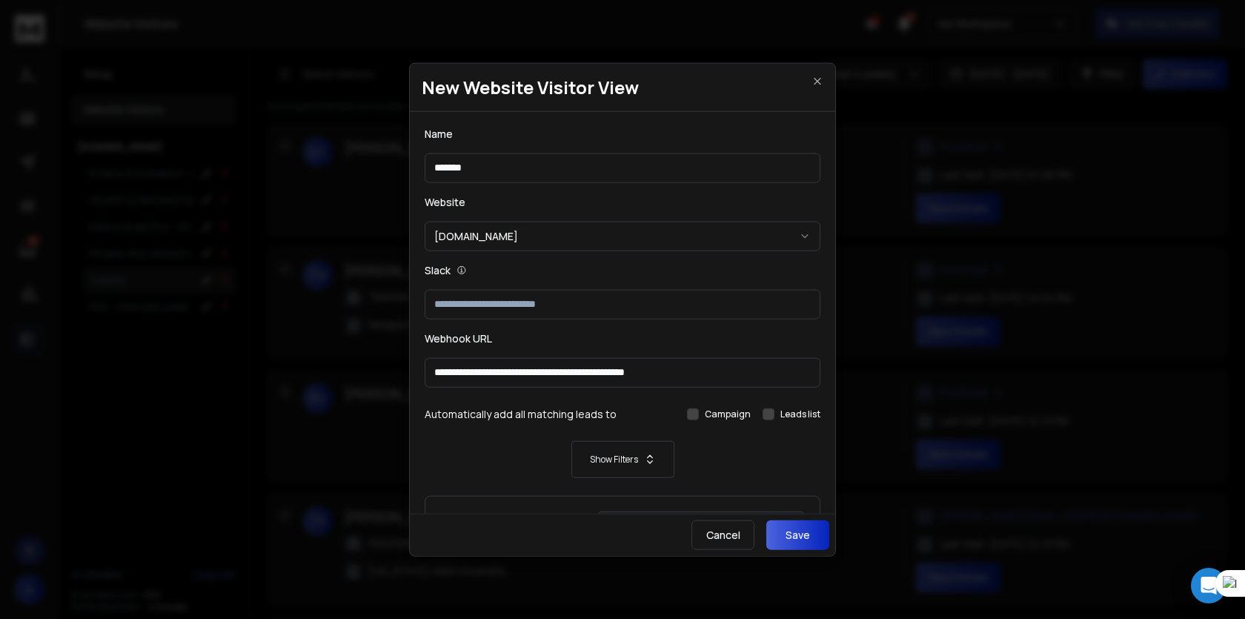
click at [539, 373] on input "**********" at bounding box center [623, 372] width 396 height 30
click at [482, 444] on button "Show Filters" at bounding box center [623, 458] width 396 height 37
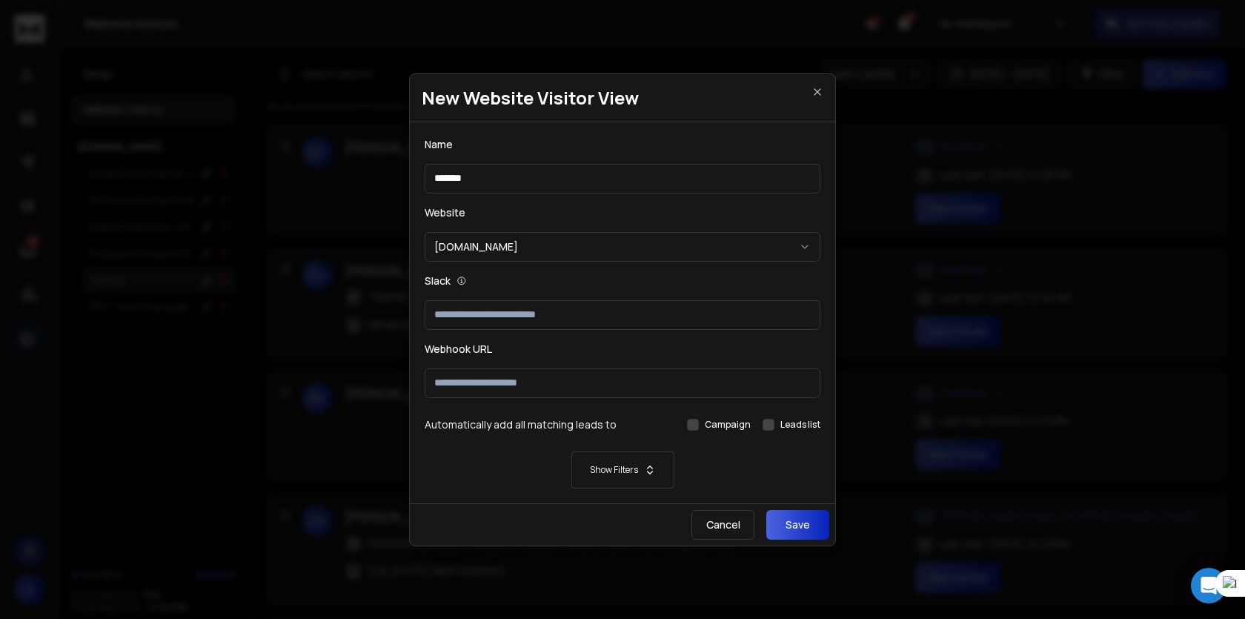
click at [791, 523] on button "Save" at bounding box center [797, 525] width 63 height 30
